Goal: Task Accomplishment & Management: Manage account settings

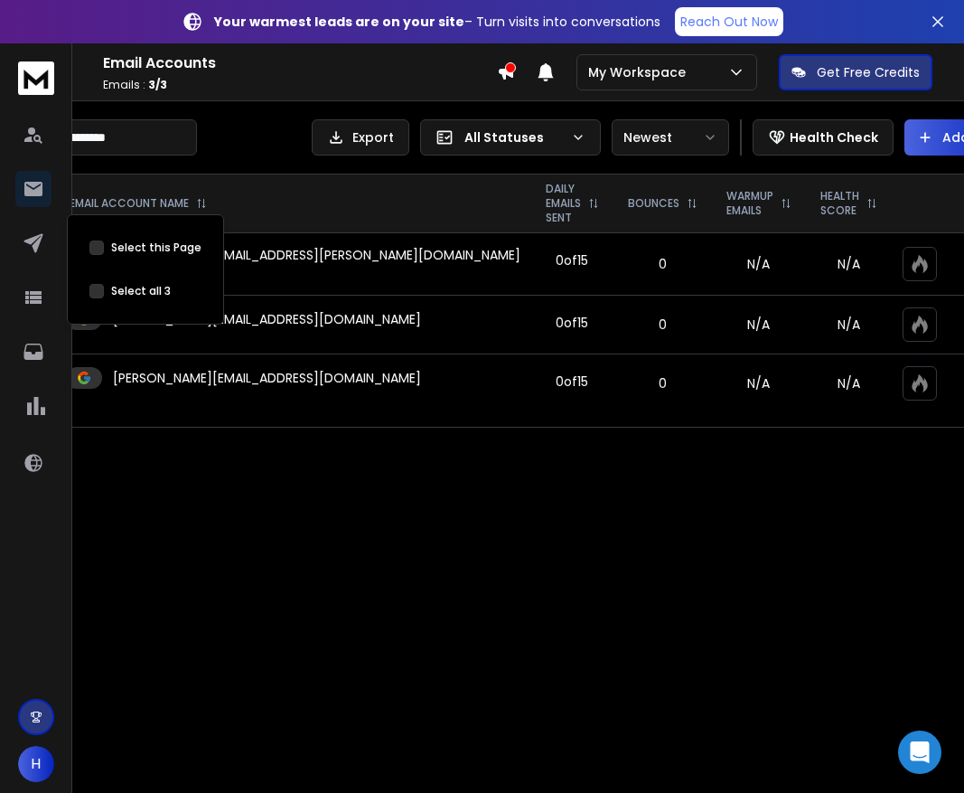
click at [48, 209] on button "Select this Page" at bounding box center [40, 203] width 14 height 14
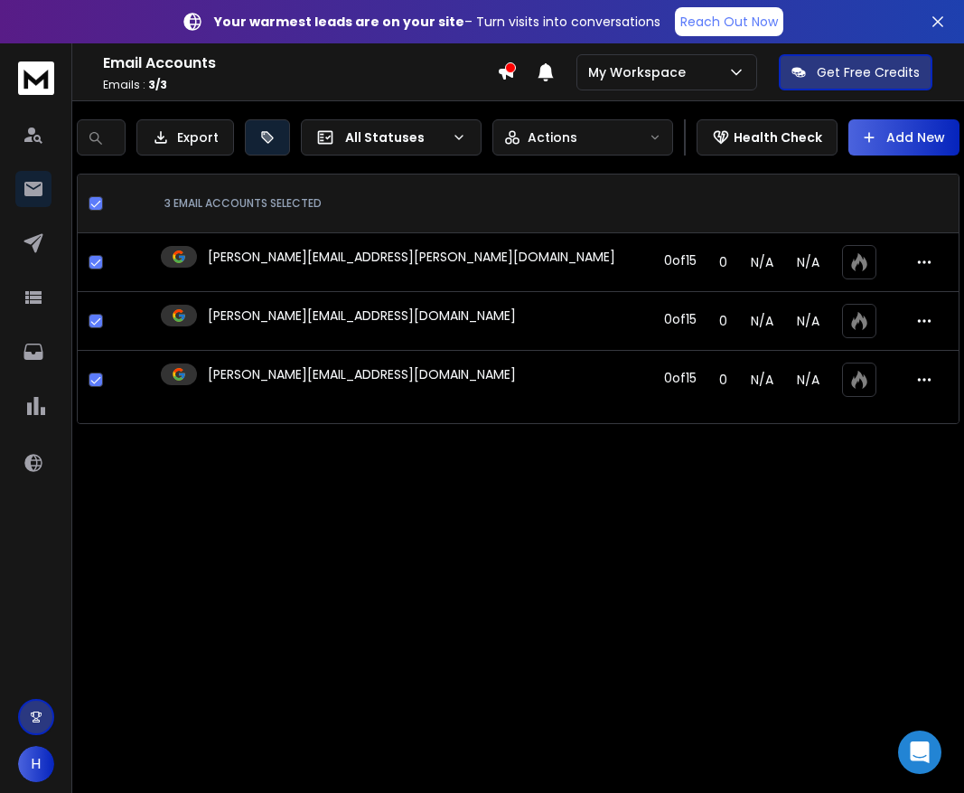
click at [273, 140] on icon at bounding box center [267, 137] width 14 height 14
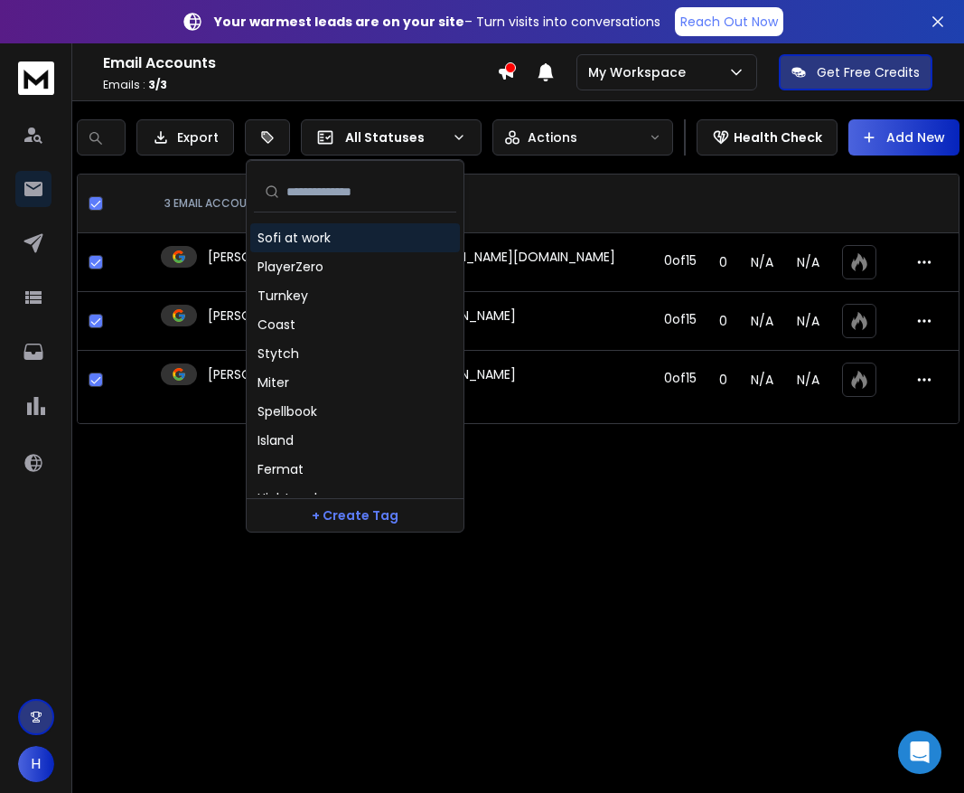
click at [306, 198] on input "text" at bounding box center [366, 192] width 159 height 40
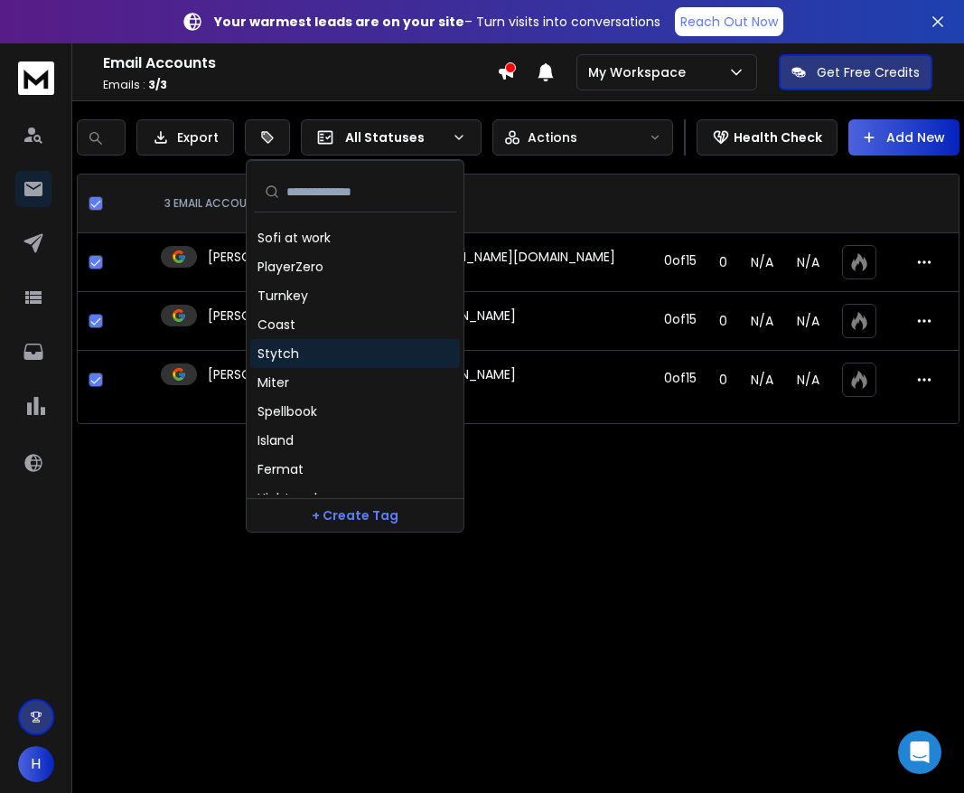
click at [171, 431] on div "**********" at bounding box center [518, 271] width 941 height 341
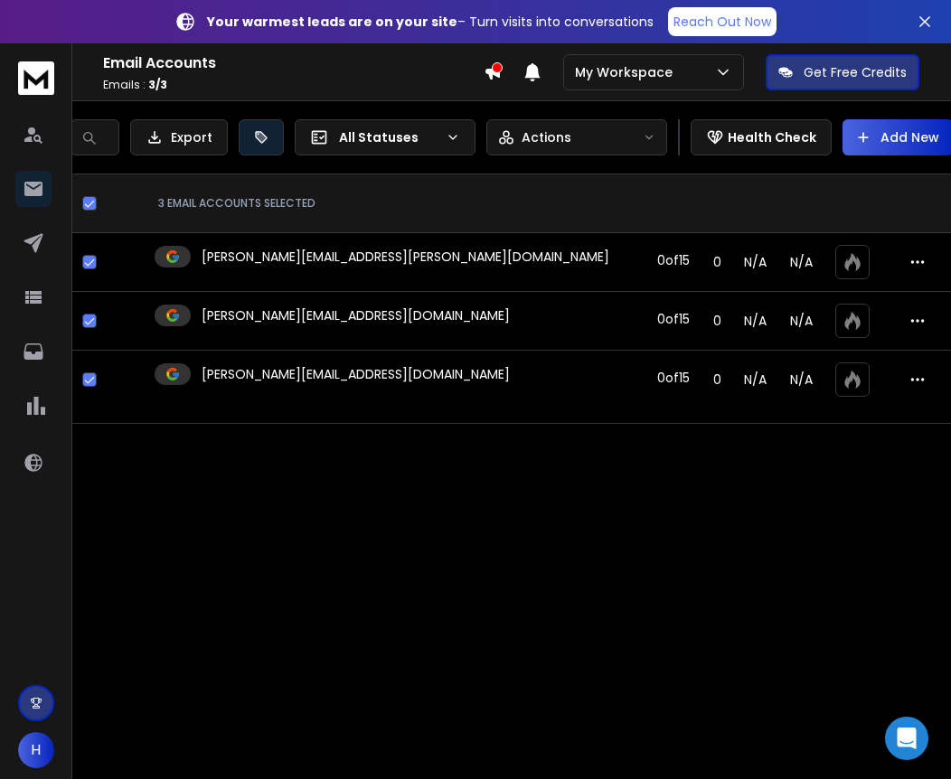
click at [263, 140] on icon at bounding box center [261, 138] width 10 height 10
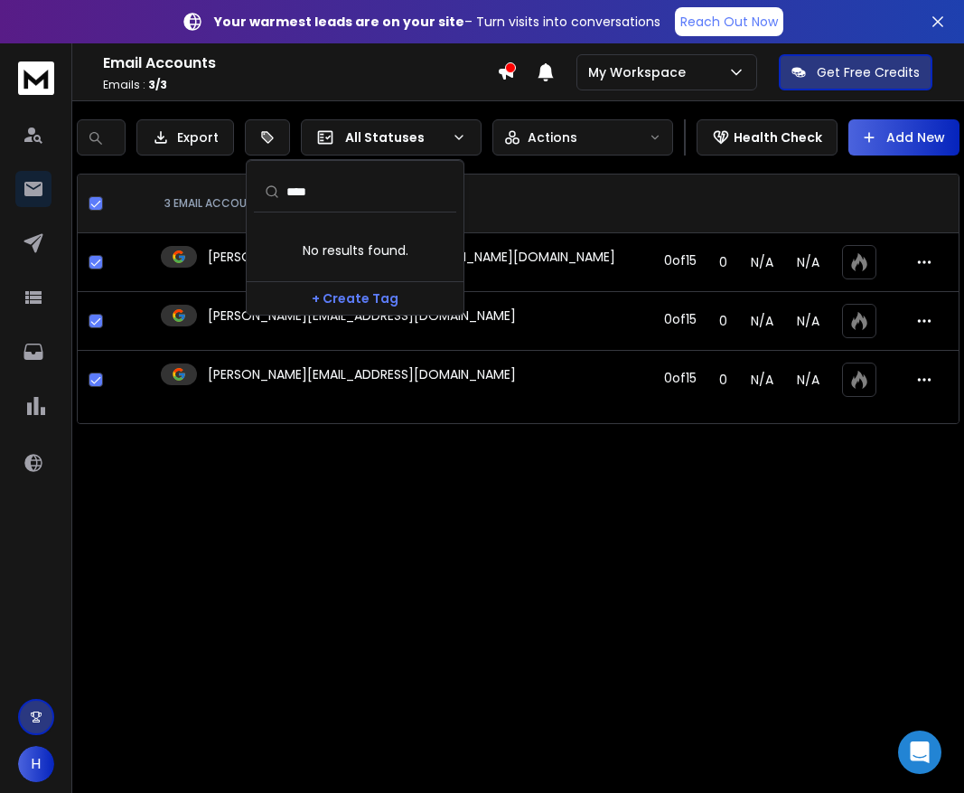
type input "****"
click at [371, 299] on p "+ Create Tag" at bounding box center [355, 298] width 87 height 18
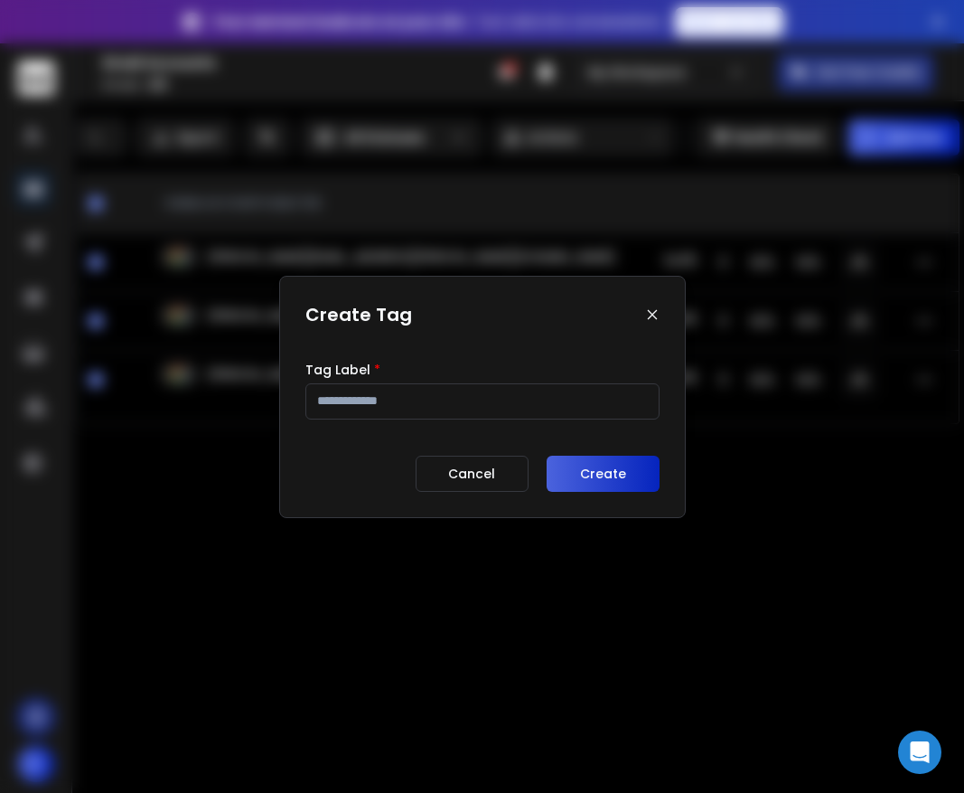
click at [466, 408] on input "text" at bounding box center [483, 401] width 354 height 36
type input "****"
click at [604, 471] on button "Create" at bounding box center [603, 474] width 113 height 36
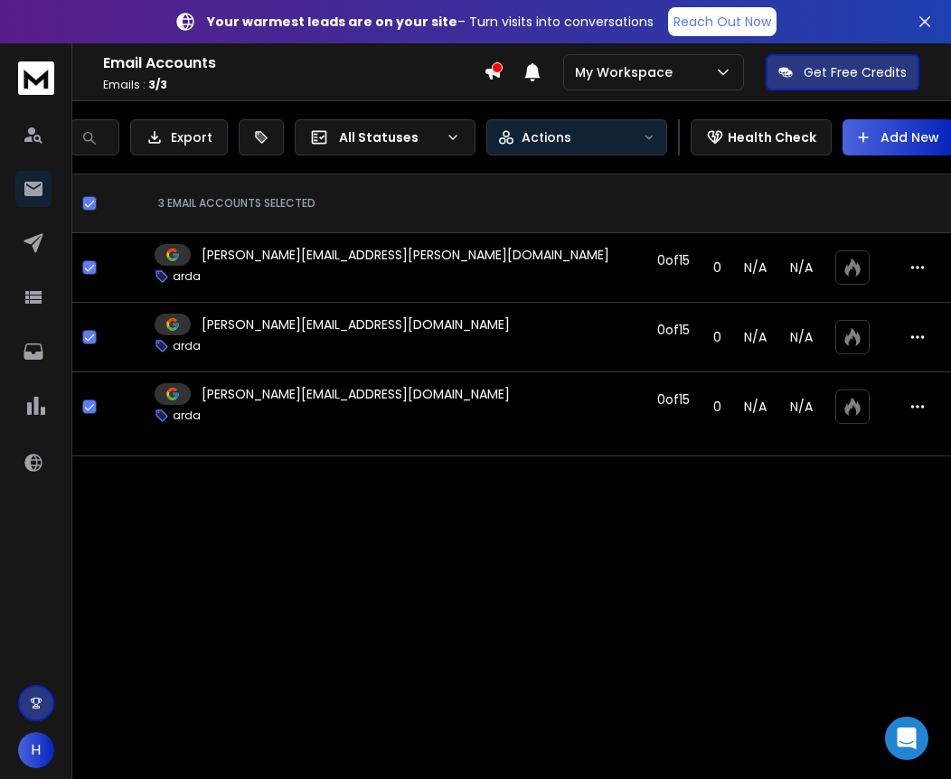
click at [556, 139] on p "Actions" at bounding box center [547, 137] width 50 height 18
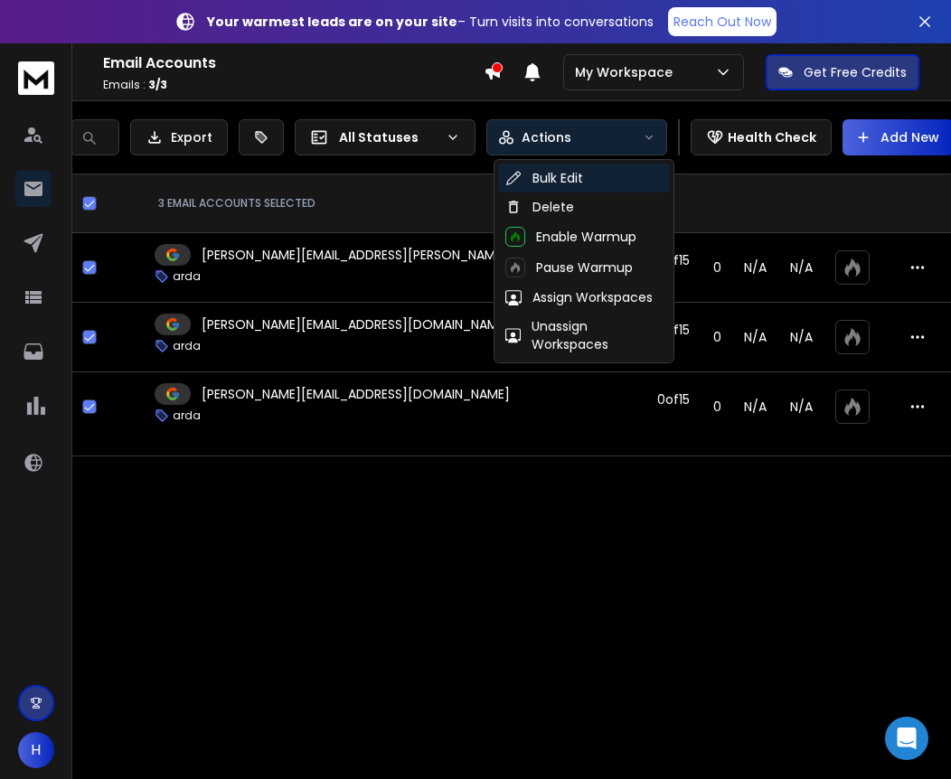
click at [556, 139] on p "Actions" at bounding box center [547, 137] width 50 height 18
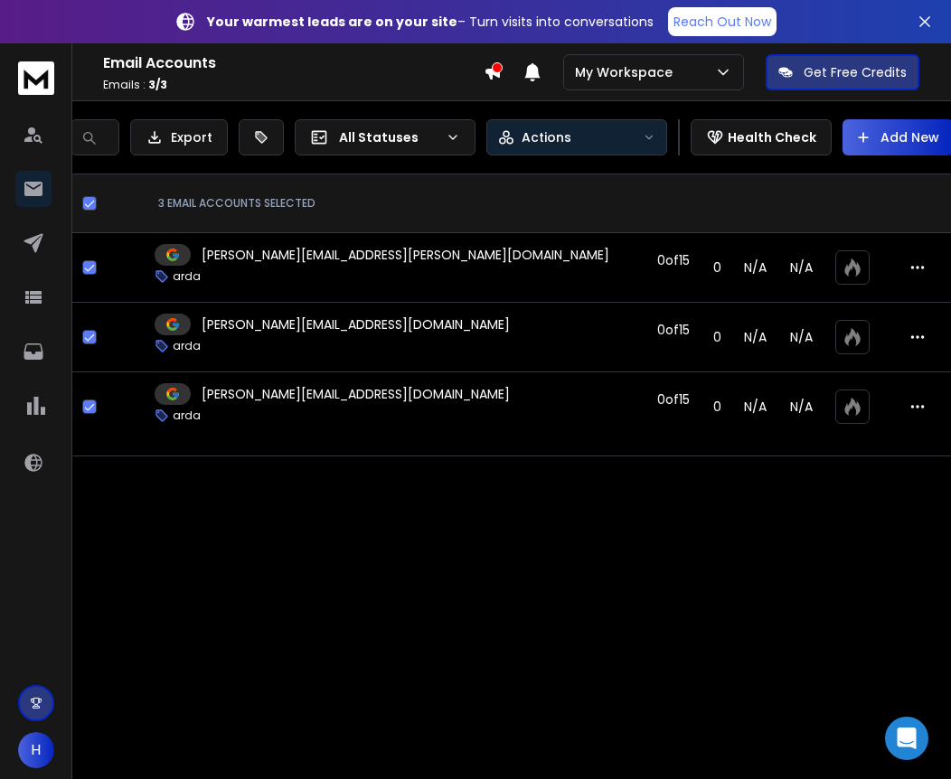
click at [558, 137] on p "Actions" at bounding box center [547, 137] width 50 height 18
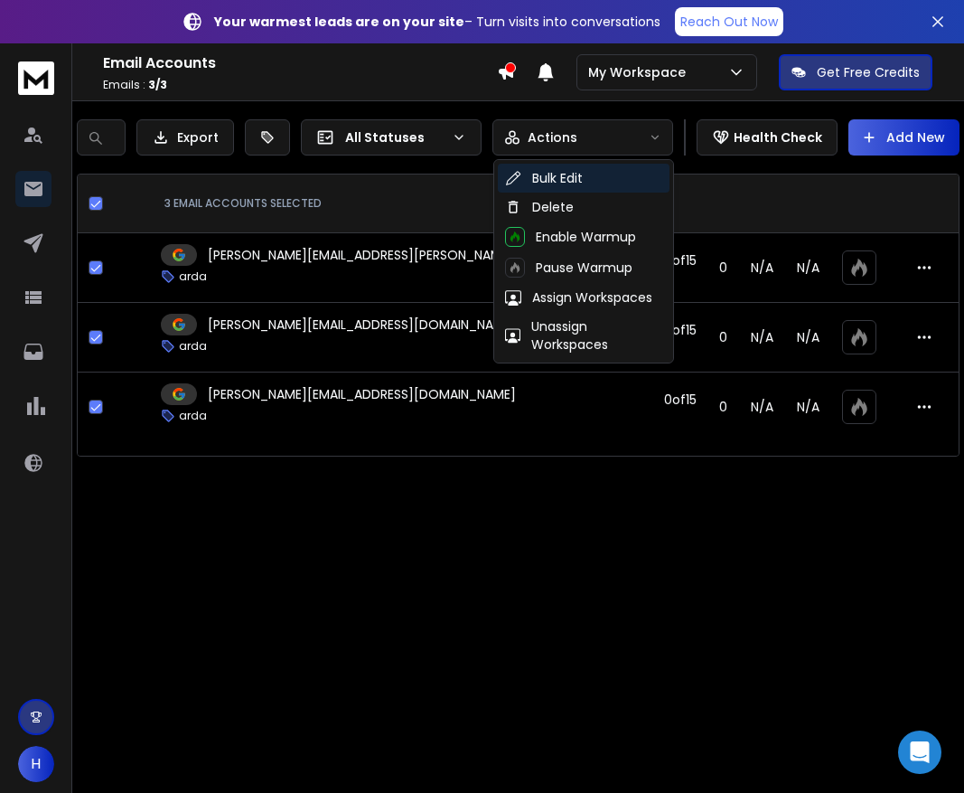
click at [551, 185] on div "Bulk Edit" at bounding box center [544, 178] width 78 height 18
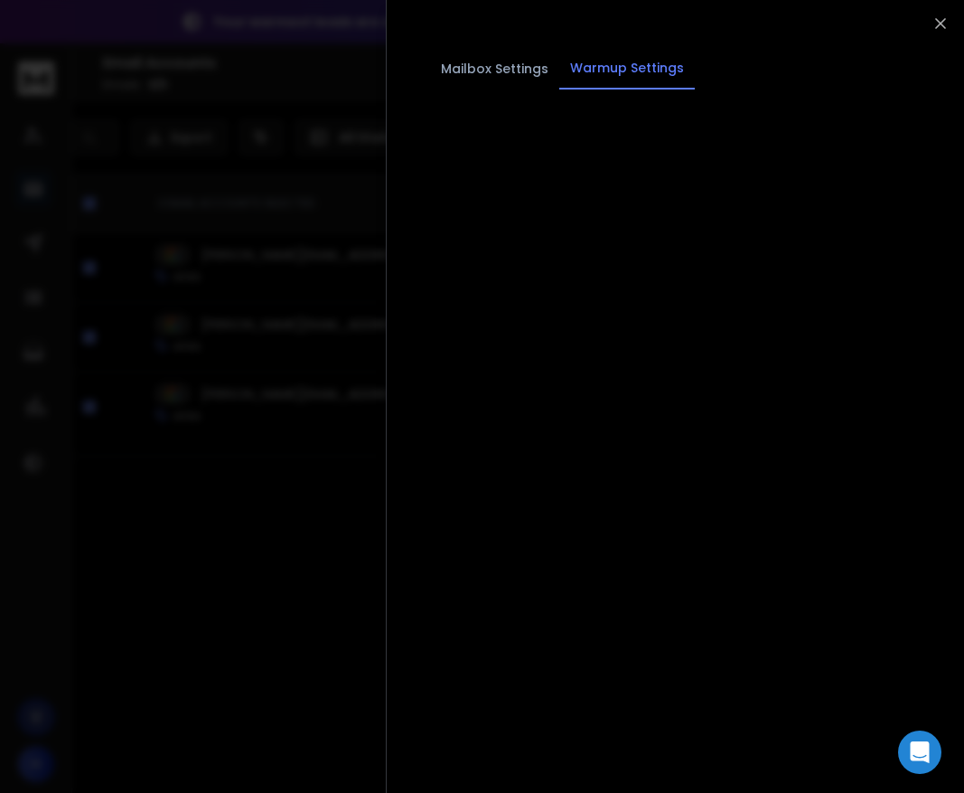
click at [607, 71] on button "Warmup Settings" at bounding box center [627, 69] width 136 height 42
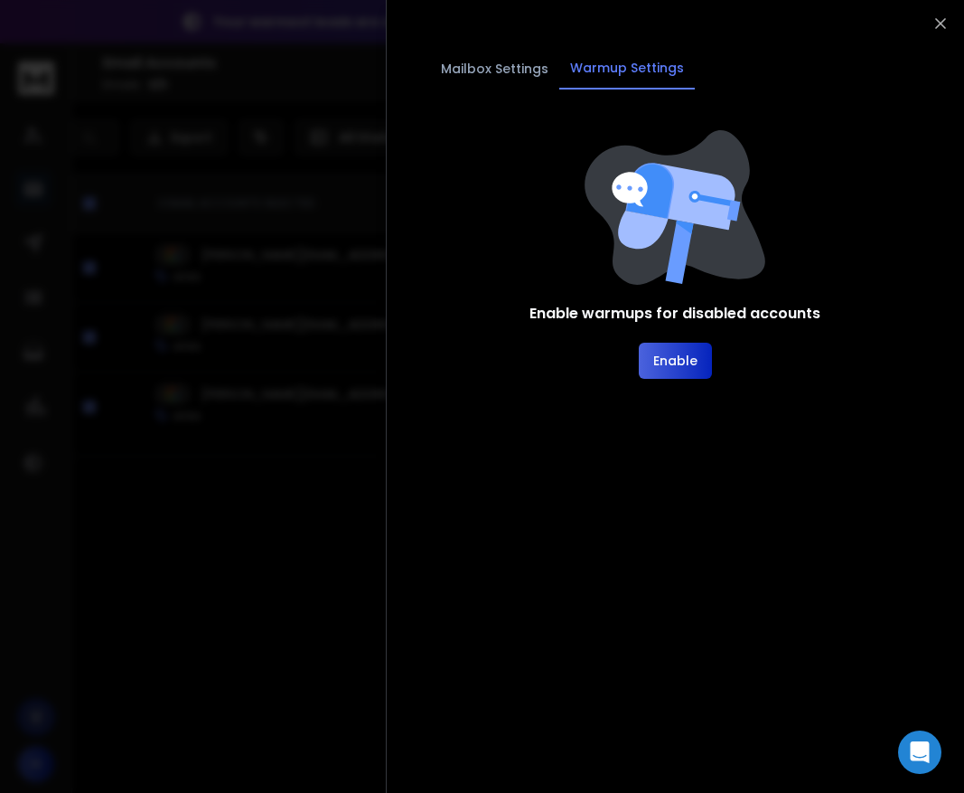
click at [682, 371] on button "Enable" at bounding box center [675, 361] width 73 height 36
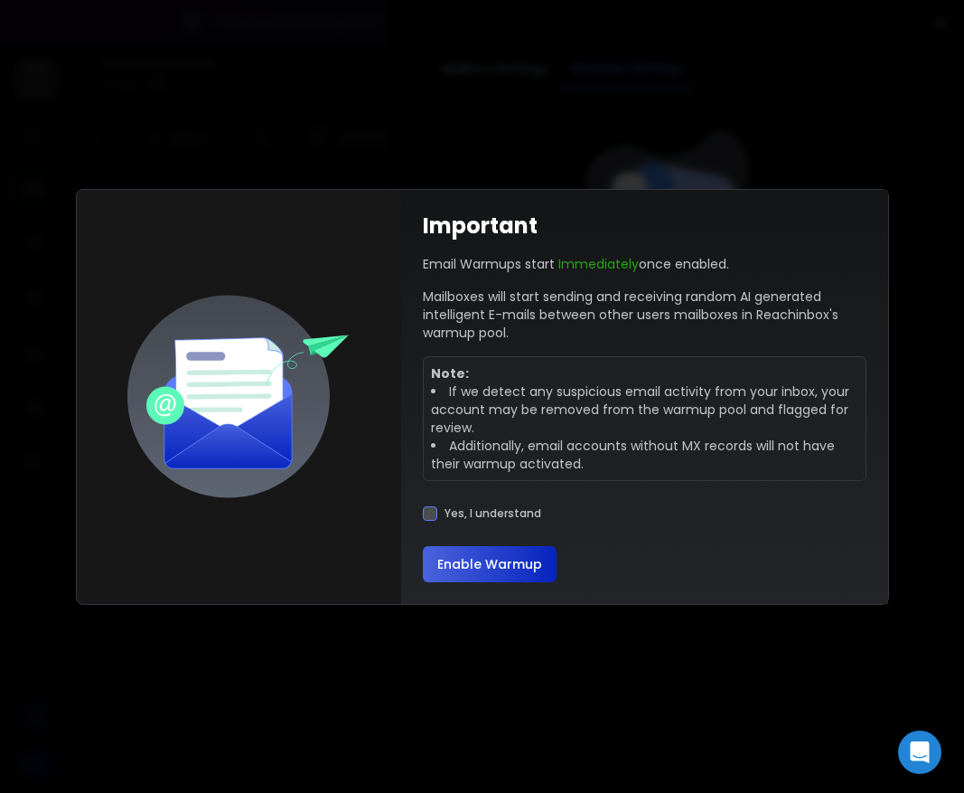
click at [674, 352] on div "Important Email Warmups start Immediately once enabled. Mailboxes will start se…" at bounding box center [644, 397] width 487 height 414
click at [437, 522] on div "Yes, I understand" at bounding box center [482, 513] width 118 height 36
click at [435, 512] on button "Yes, I understand" at bounding box center [430, 513] width 14 height 14
click at [465, 555] on button "Enable Warmup" at bounding box center [490, 564] width 134 height 36
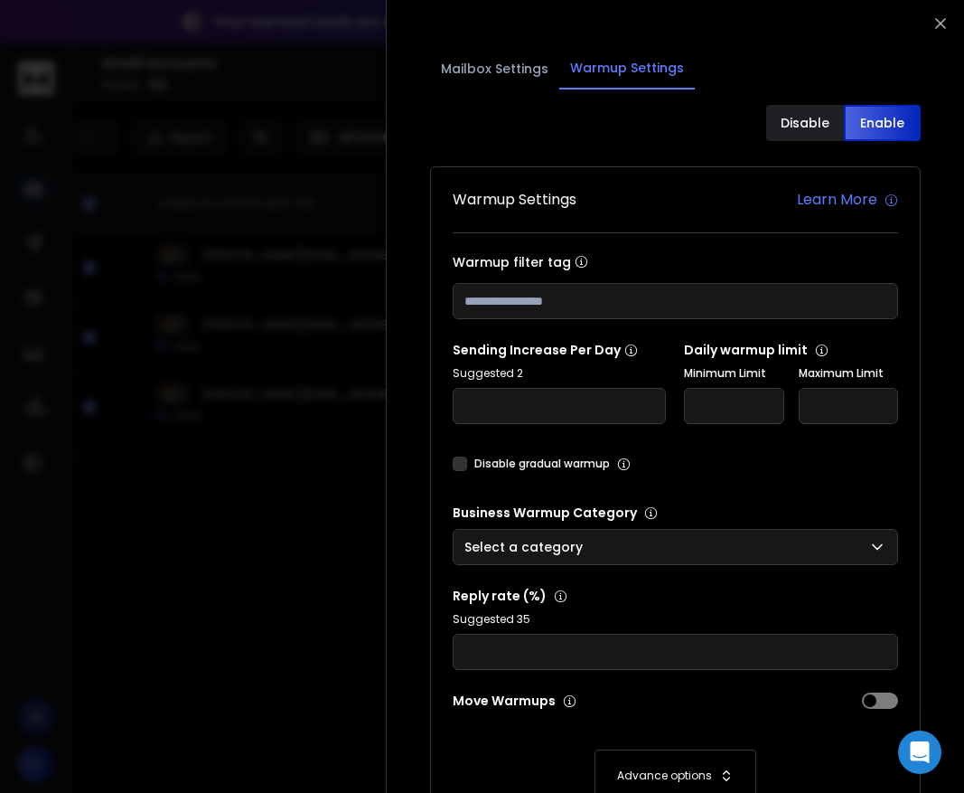
click at [592, 297] on input at bounding box center [676, 301] width 446 height 36
type input "**********"
click at [514, 420] on input "number" at bounding box center [560, 406] width 214 height 36
type input "*"
click at [711, 400] on input "number" at bounding box center [733, 406] width 99 height 36
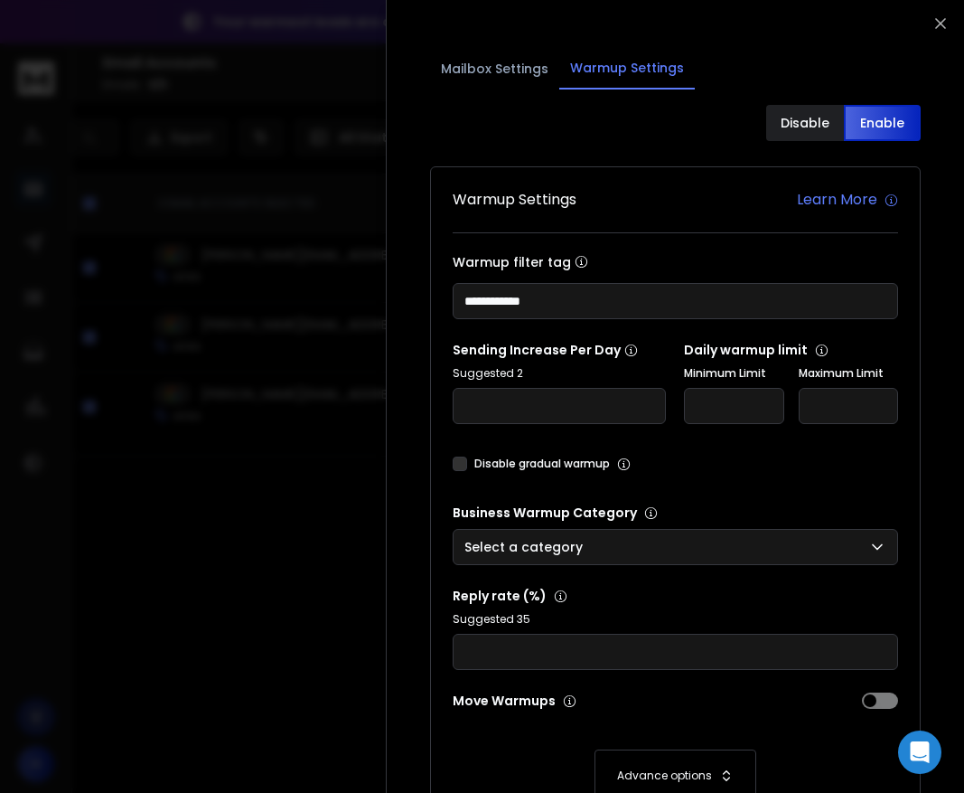
type input "*"
click at [823, 408] on input "number" at bounding box center [848, 406] width 99 height 36
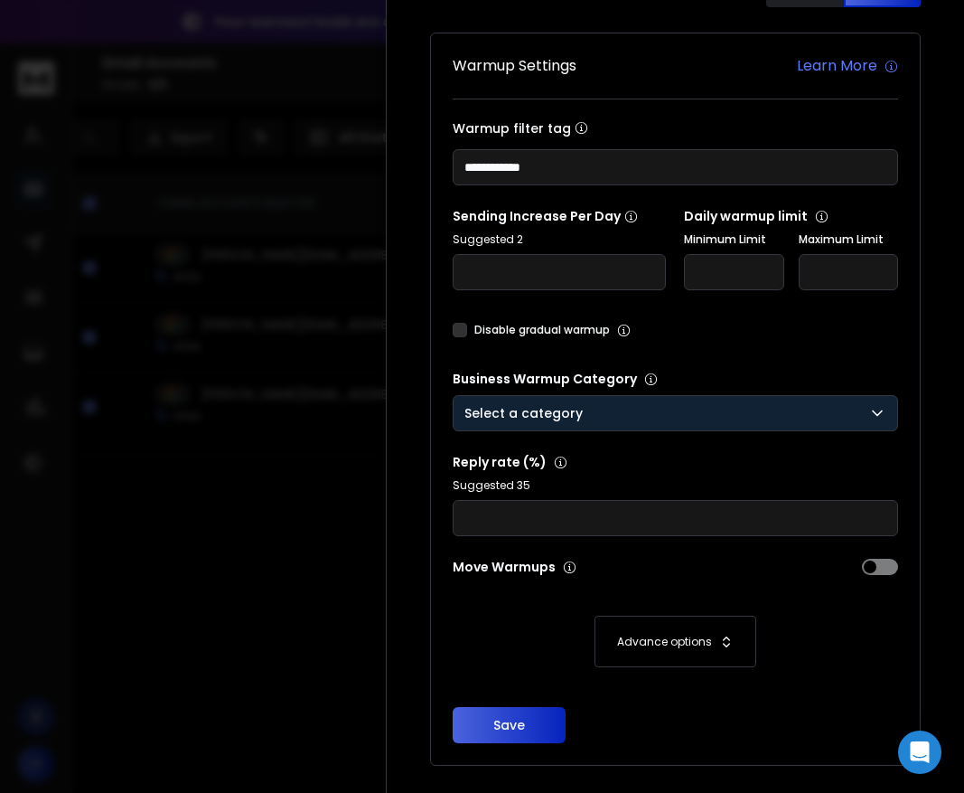
scroll to position [157, 0]
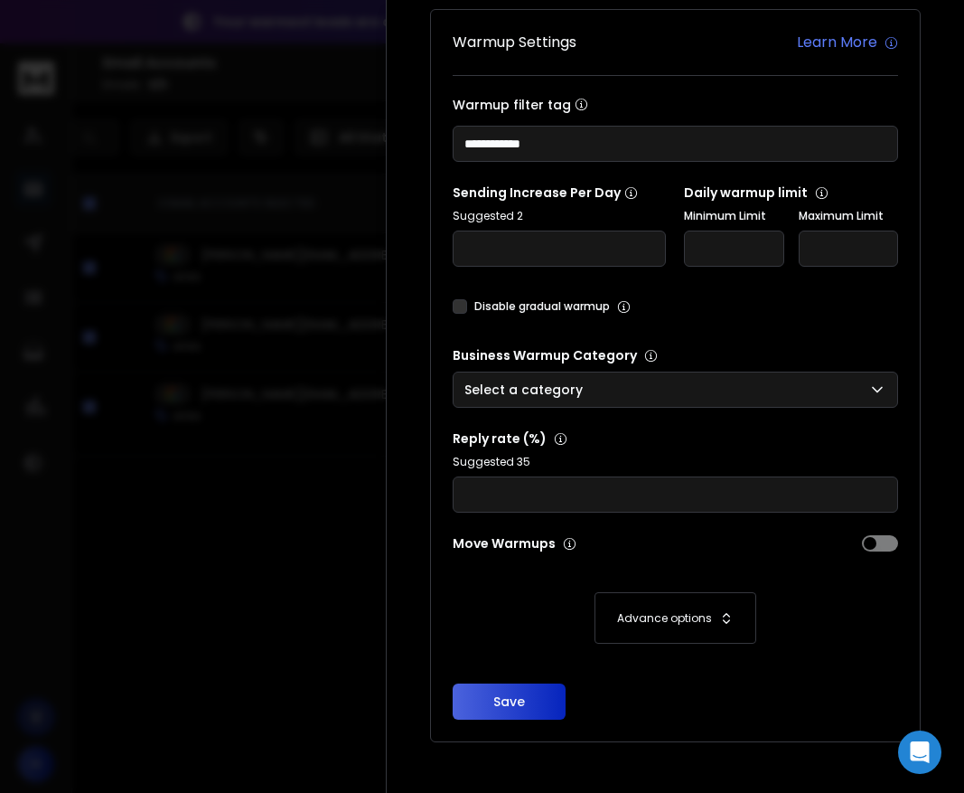
type input "**"
click at [517, 699] on button "Save" at bounding box center [509, 701] width 113 height 36
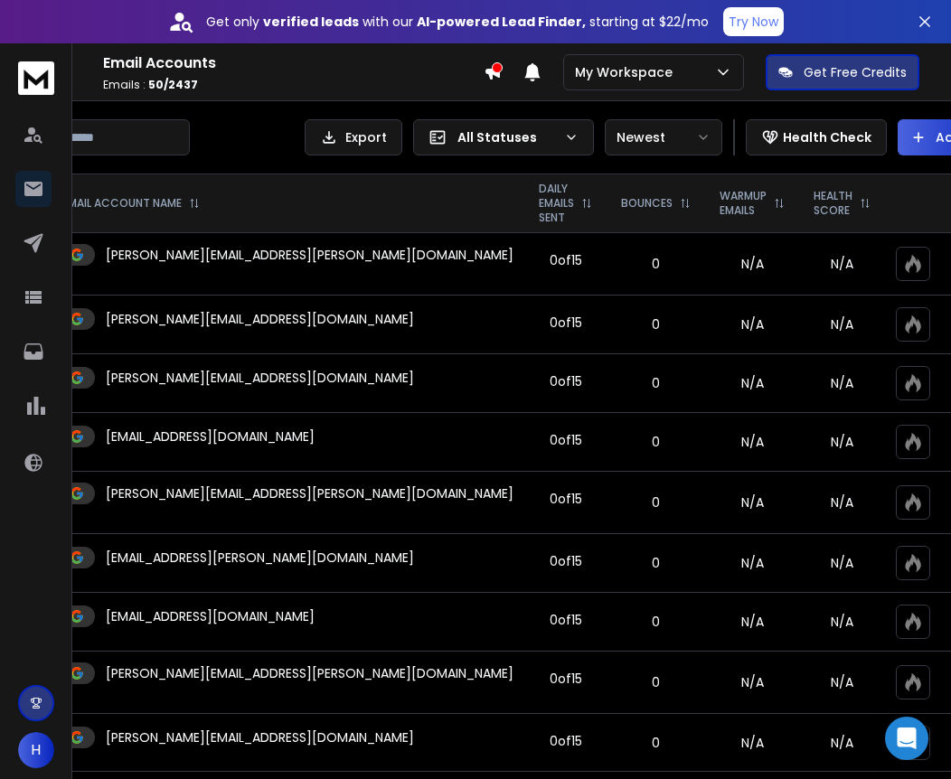
click at [181, 145] on input at bounding box center [101, 137] width 175 height 36
type input "****"
